Goal: Information Seeking & Learning: Check status

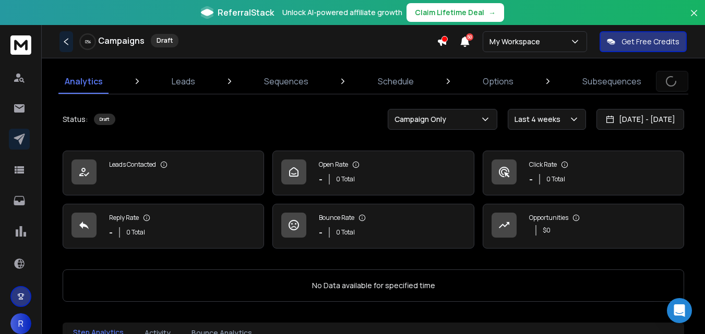
click at [66, 41] on icon at bounding box center [66, 41] width 9 height 9
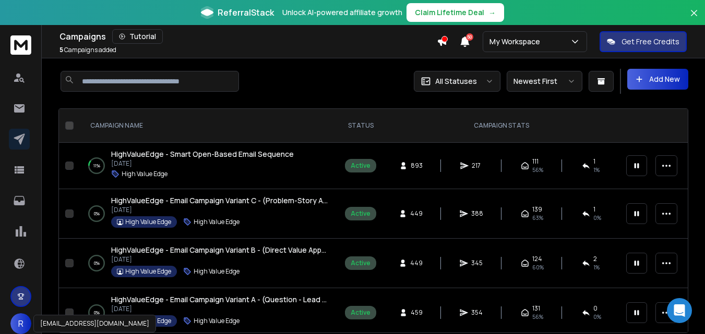
click at [17, 316] on span "R" at bounding box center [20, 324] width 21 height 21
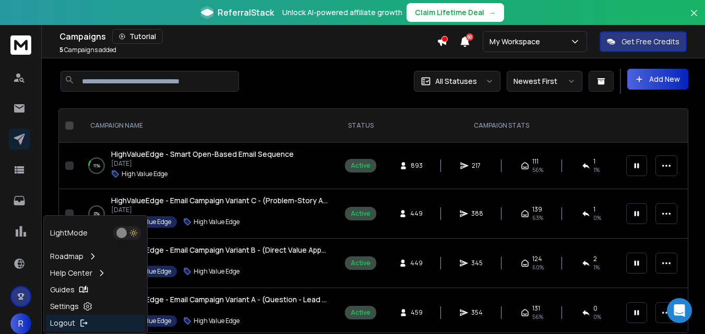
click at [64, 316] on p "Logout" at bounding box center [62, 323] width 25 height 10
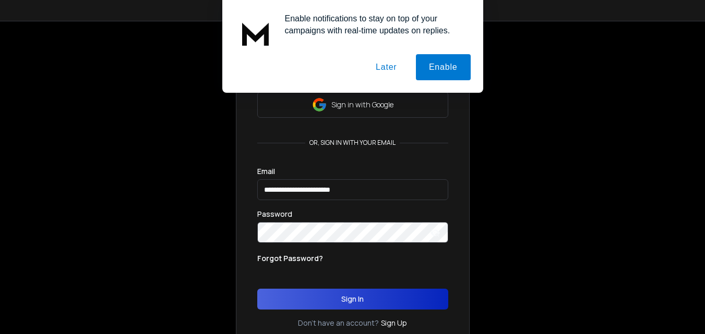
click at [366, 189] on input "**********" at bounding box center [352, 190] width 191 height 21
type input "**********"
click at [336, 302] on button "Sign In" at bounding box center [352, 299] width 191 height 21
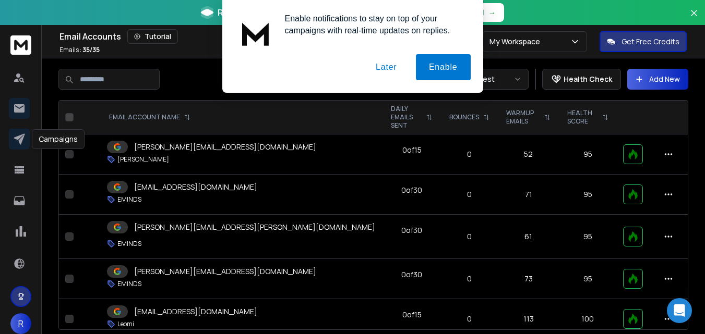
click at [20, 138] on icon at bounding box center [19, 139] width 13 height 13
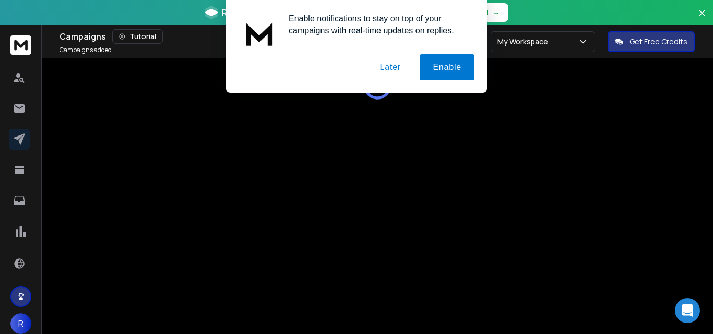
click at [391, 66] on button "Later" at bounding box center [389, 67] width 47 height 26
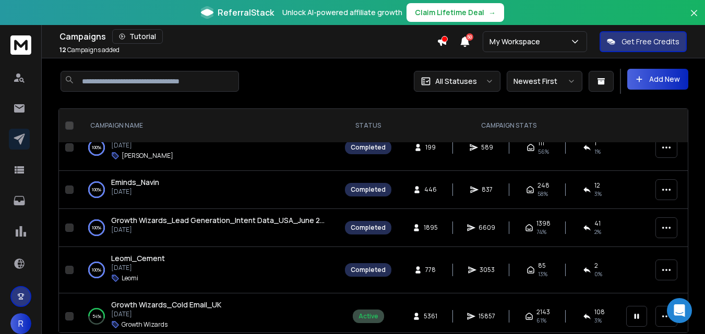
scroll to position [52, 0]
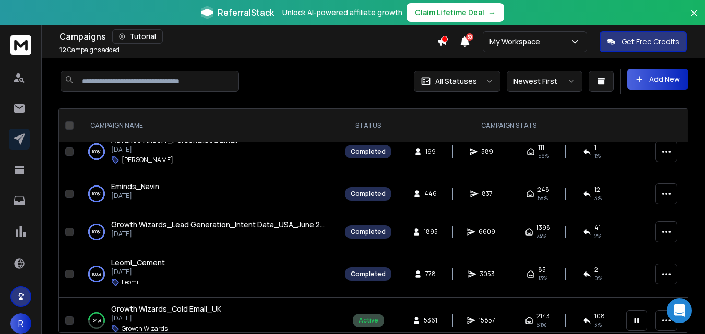
click at [184, 224] on span "Growth Wizards_Lead Generation_Intent Data_USA_June 2025" at bounding box center [222, 225] width 222 height 10
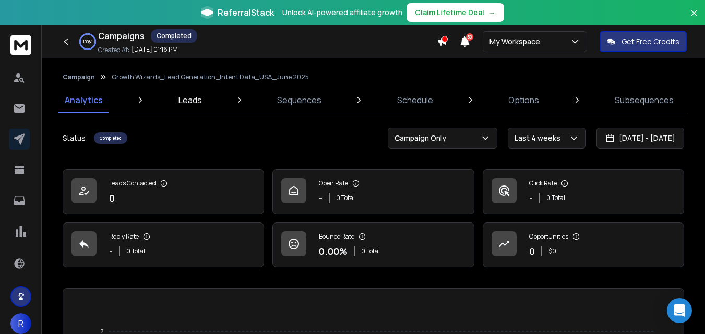
click at [189, 102] on p "Leads" at bounding box center [189, 100] width 23 height 13
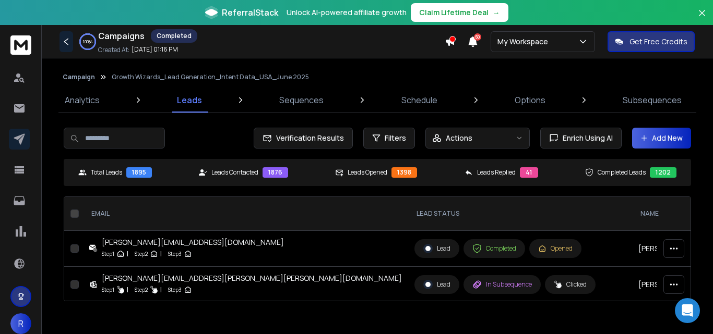
click at [63, 41] on icon at bounding box center [66, 41] width 9 height 9
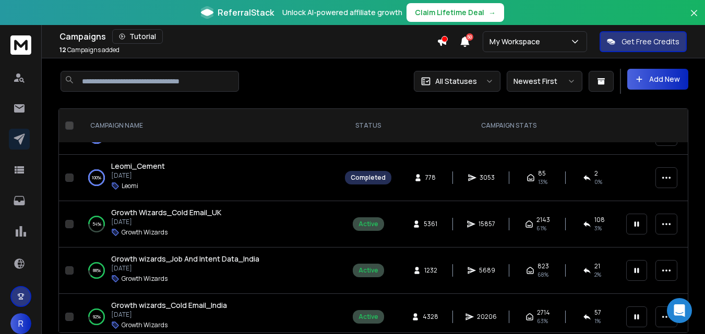
scroll to position [157, 0]
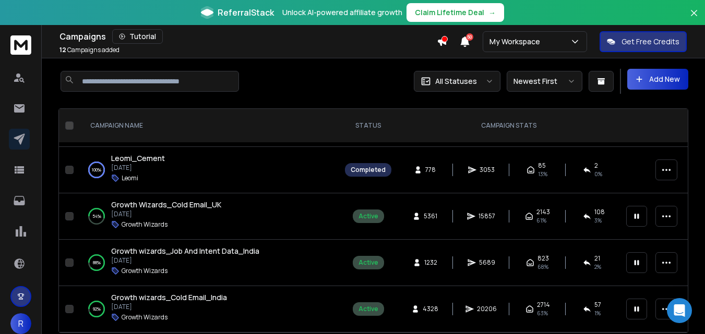
click at [169, 204] on span "Growth Wizards_Cold Email_UK" at bounding box center [166, 205] width 110 height 10
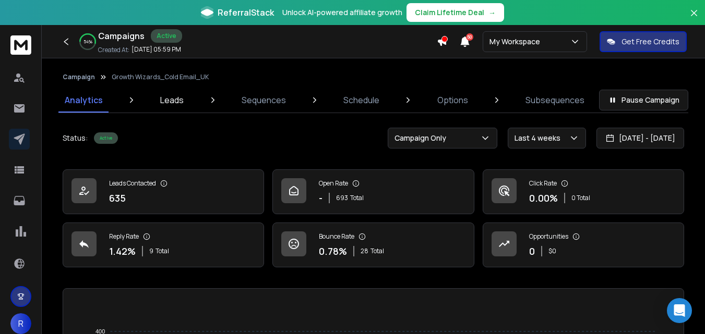
click at [175, 101] on p "Leads" at bounding box center [171, 100] width 23 height 13
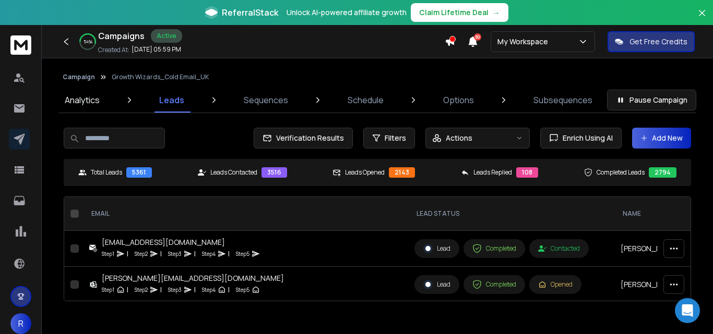
click at [79, 101] on p "Analytics" at bounding box center [82, 100] width 35 height 13
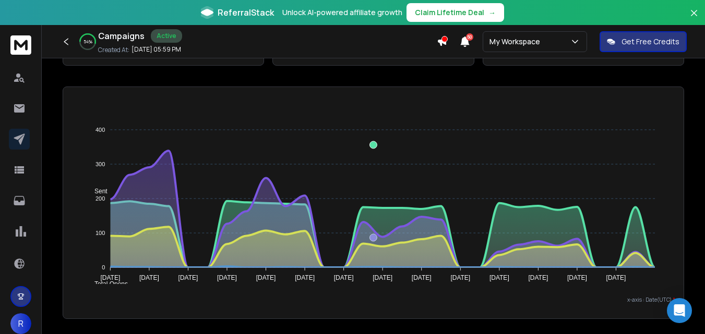
scroll to position [261, 0]
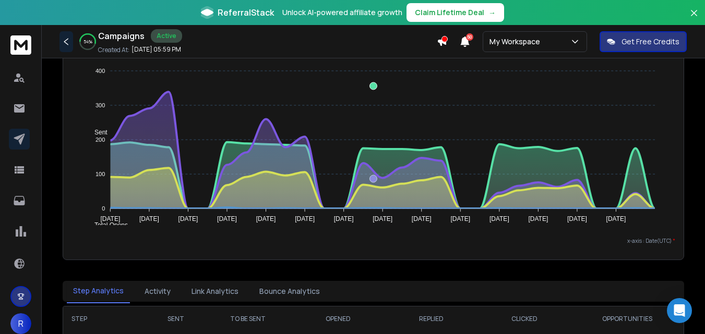
click at [65, 40] on icon at bounding box center [66, 41] width 9 height 9
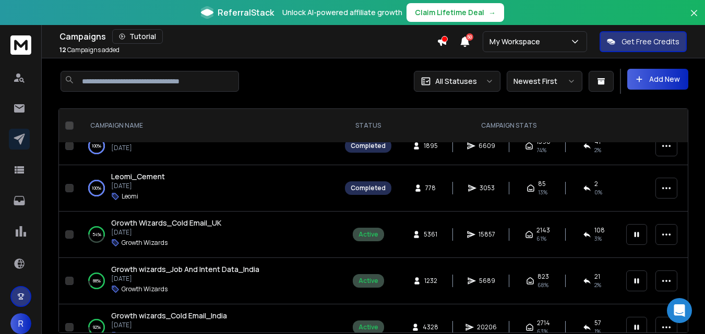
scroll to position [157, 0]
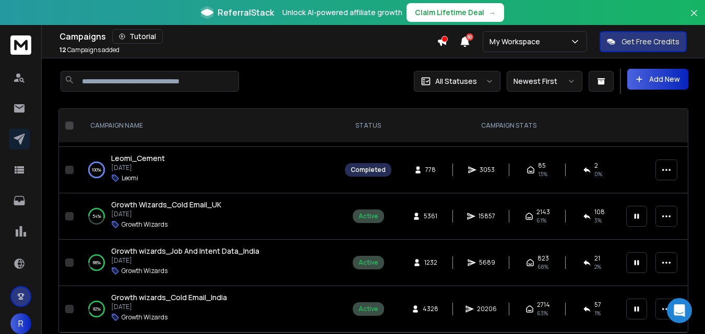
click at [194, 252] on span "Growth wizards_Job And Intent Data_India" at bounding box center [185, 251] width 148 height 10
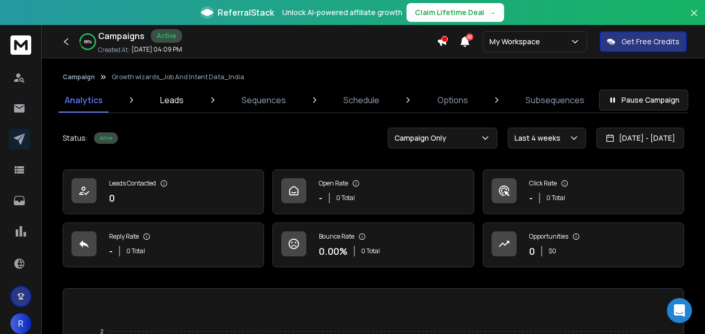
click at [169, 103] on p "Leads" at bounding box center [171, 100] width 23 height 13
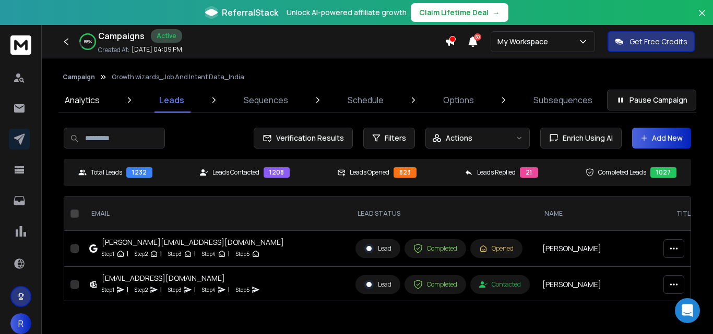
click at [84, 101] on p "Analytics" at bounding box center [82, 100] width 35 height 13
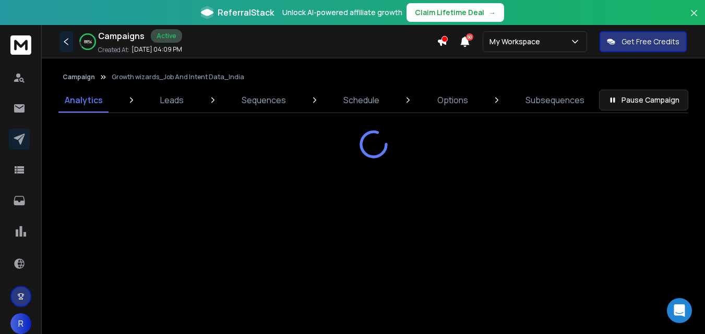
click at [63, 41] on icon at bounding box center [66, 41] width 9 height 9
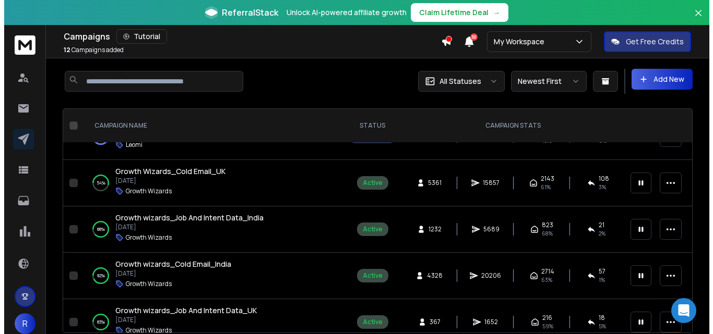
scroll to position [209, 0]
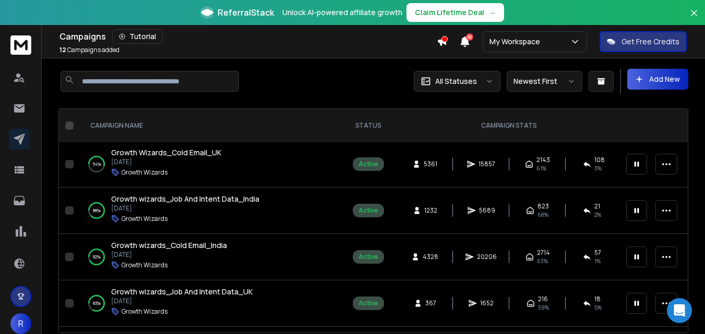
click at [208, 244] on span "Growth wizards_Cold Email_India" at bounding box center [169, 246] width 116 height 10
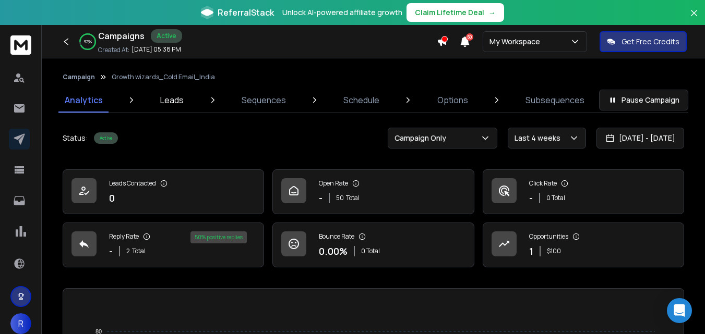
click at [178, 101] on p "Leads" at bounding box center [171, 100] width 23 height 13
